Goal: Task Accomplishment & Management: Manage account settings

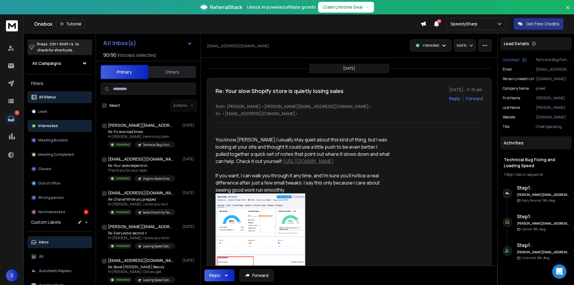
click at [52, 94] on div "All Status" at bounding box center [43, 97] width 25 height 6
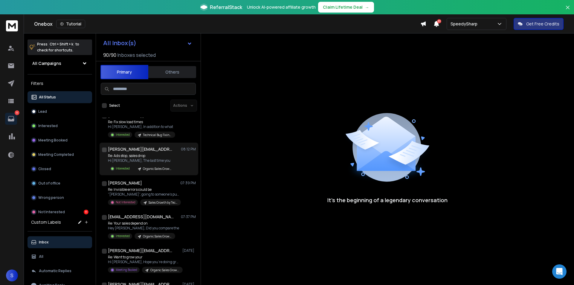
scroll to position [60, 0]
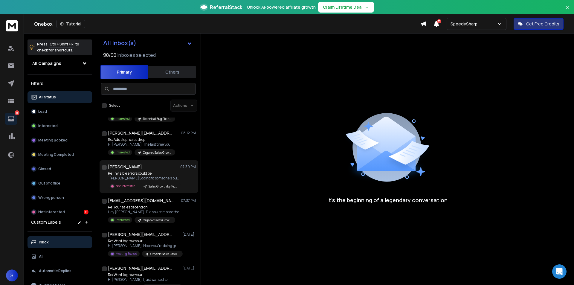
click at [102, 169] on div "[PERSON_NAME] 07:39 PM Re: Invisible errors could be “[PERSON_NAME]”, going to …" at bounding box center [149, 176] width 99 height 33
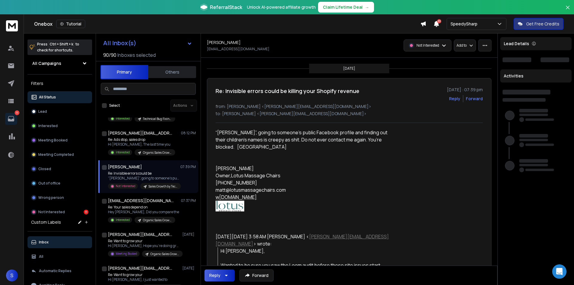
click at [103, 168] on button "button" at bounding box center [104, 167] width 5 height 5
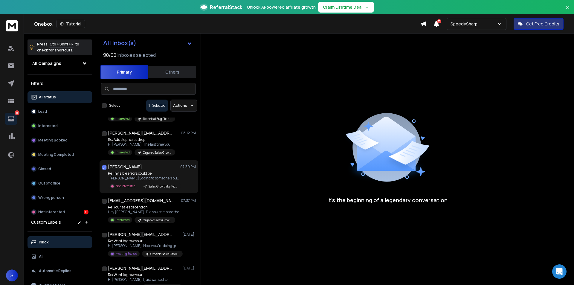
click at [103, 168] on button "button" at bounding box center [104, 167] width 5 height 5
click at [171, 176] on p "Re: Invisible errors could be" at bounding box center [144, 173] width 72 height 5
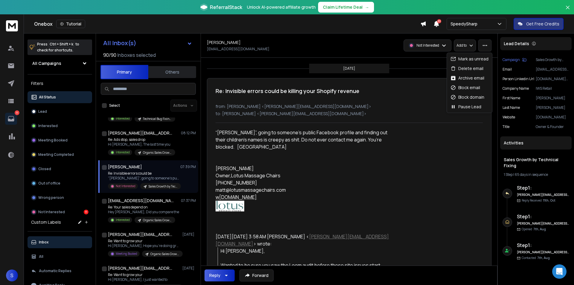
click at [482, 46] on button "button" at bounding box center [485, 45] width 13 height 12
click at [472, 70] on div "Delete email" at bounding box center [467, 69] width 33 height 6
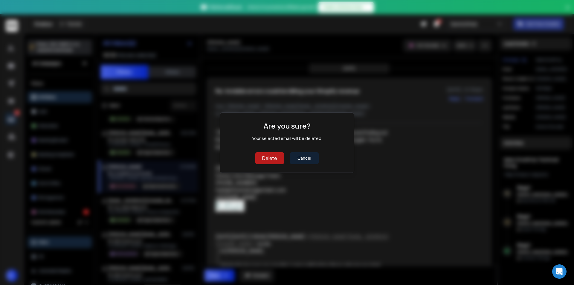
click at [273, 157] on button "Delete" at bounding box center [269, 158] width 29 height 12
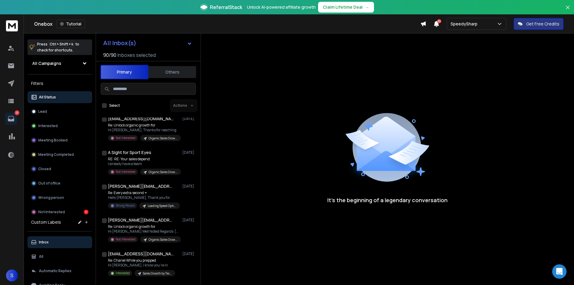
scroll to position [179, 0]
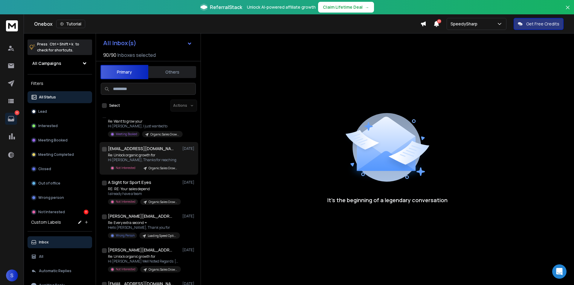
click at [127, 156] on p "Re: Unlock organic growth for" at bounding box center [144, 155] width 72 height 5
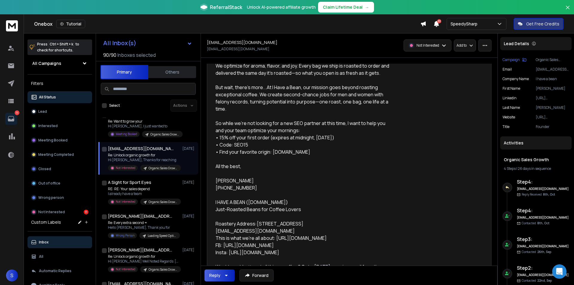
scroll to position [120, 0]
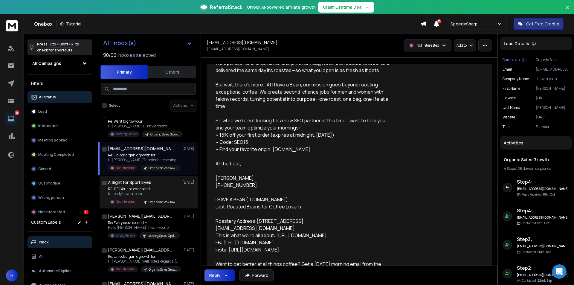
click at [155, 190] on p "RE: RE: Your sales depend" at bounding box center [144, 189] width 72 height 5
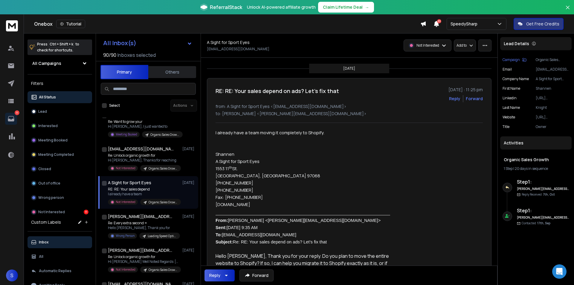
scroll to position [179, 0]
click at [155, 190] on p "RE: RE: Your sales depend" at bounding box center [144, 189] width 72 height 5
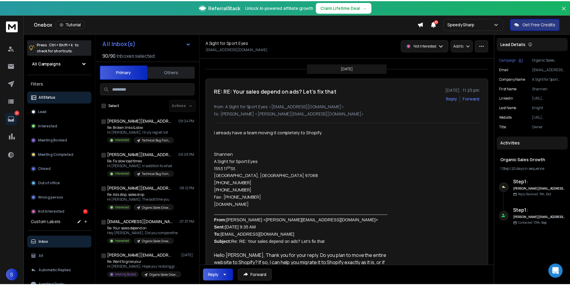
scroll to position [0, 0]
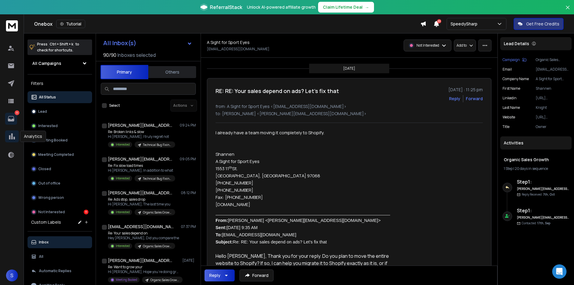
click at [11, 139] on icon at bounding box center [12, 136] width 6 height 6
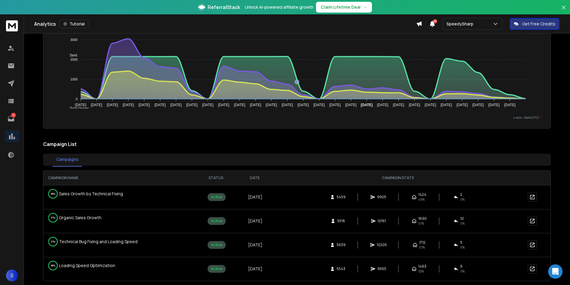
scroll to position [139, 0]
